Goal: Task Accomplishment & Management: Use online tool/utility

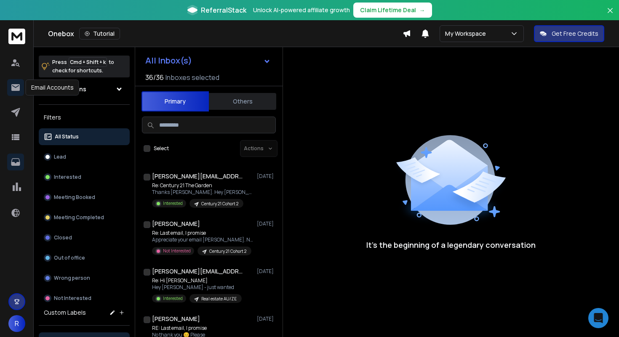
click at [12, 92] on icon at bounding box center [16, 88] width 10 height 10
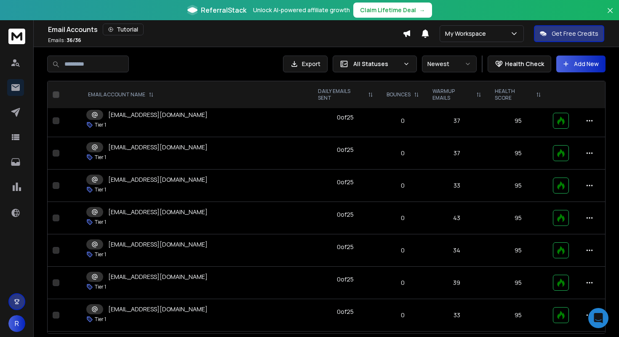
scroll to position [949, 0]
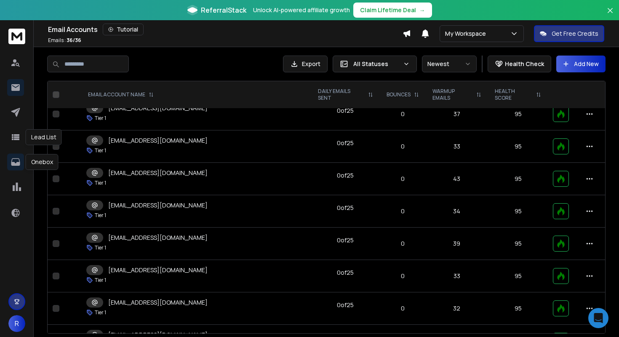
click at [14, 170] on link at bounding box center [15, 162] width 17 height 17
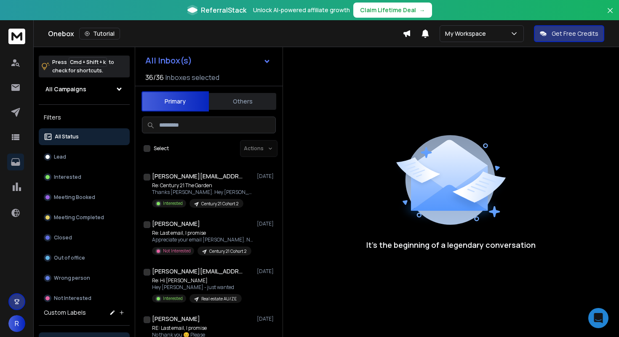
click at [243, 111] on div "Primary Others Select Actions [PERSON_NAME][EMAIL_ADDRESS][PERSON_NAME][DOMAIN_…" at bounding box center [208, 254] width 147 height 322
click at [246, 104] on button "Others" at bounding box center [242, 101] width 67 height 19
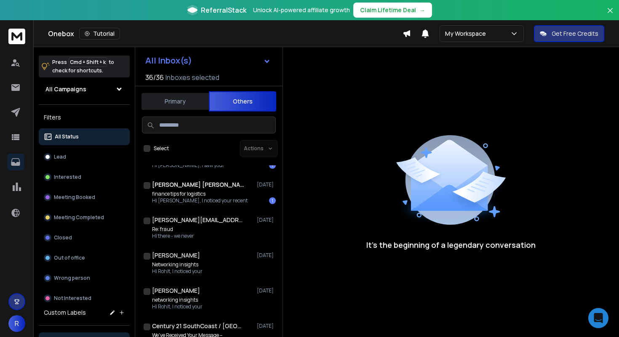
scroll to position [632, 0]
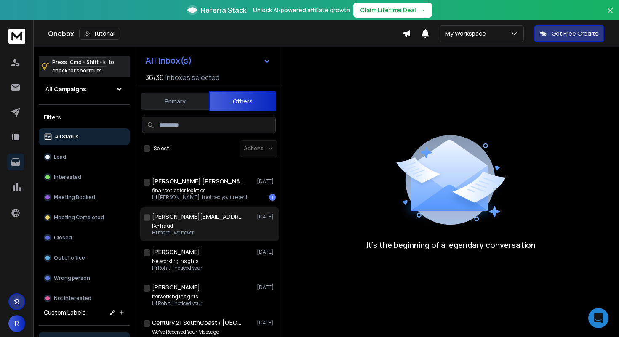
click at [213, 216] on h1 "[PERSON_NAME][EMAIL_ADDRESS][DOMAIN_NAME]" at bounding box center [198, 217] width 93 height 8
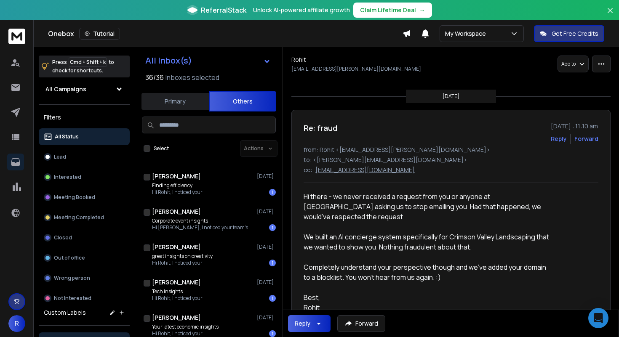
scroll to position [104, 0]
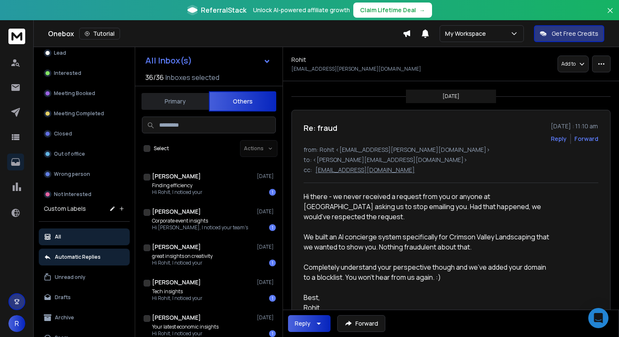
click at [70, 253] on div "Automatic Replies" at bounding box center [72, 257] width 57 height 10
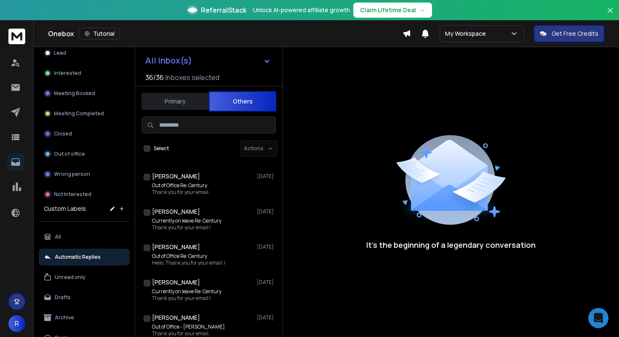
click at [181, 107] on button "Primary" at bounding box center [174, 101] width 67 height 19
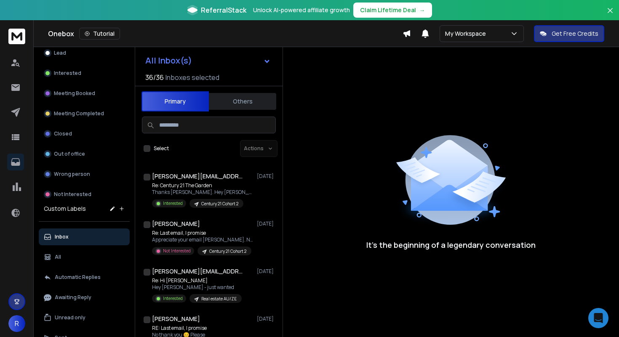
click at [84, 247] on div "Inbox All Automatic Replies Awaiting Reply Unread only Sent Drafts Archive" at bounding box center [84, 318] width 91 height 179
click at [83, 255] on button "All" at bounding box center [84, 257] width 91 height 17
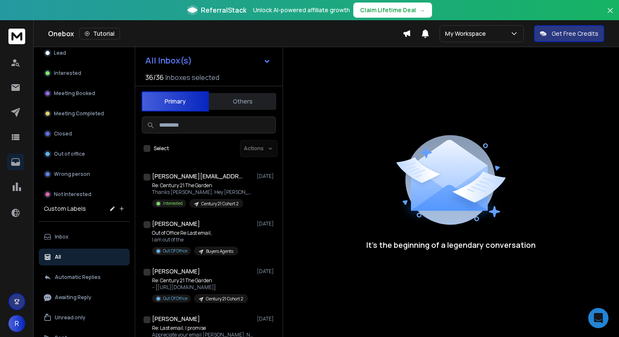
click at [83, 276] on p "Automatic Replies" at bounding box center [78, 277] width 46 height 7
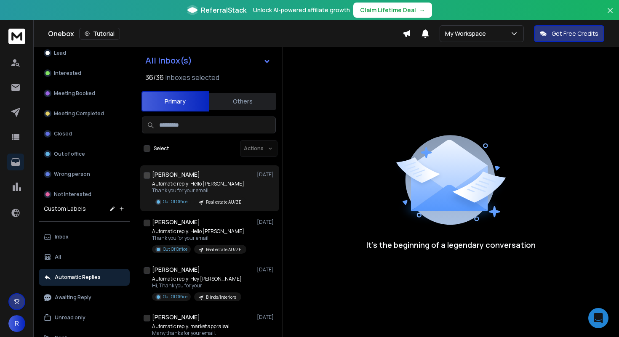
scroll to position [0, 0]
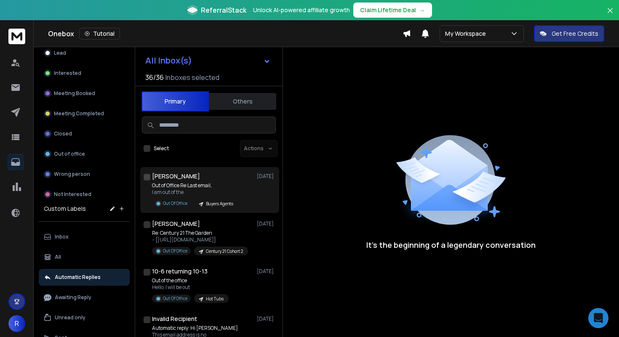
click at [211, 189] on p "I am out of the" at bounding box center [195, 192] width 86 height 7
